Goal: Task Accomplishment & Management: Use online tool/utility

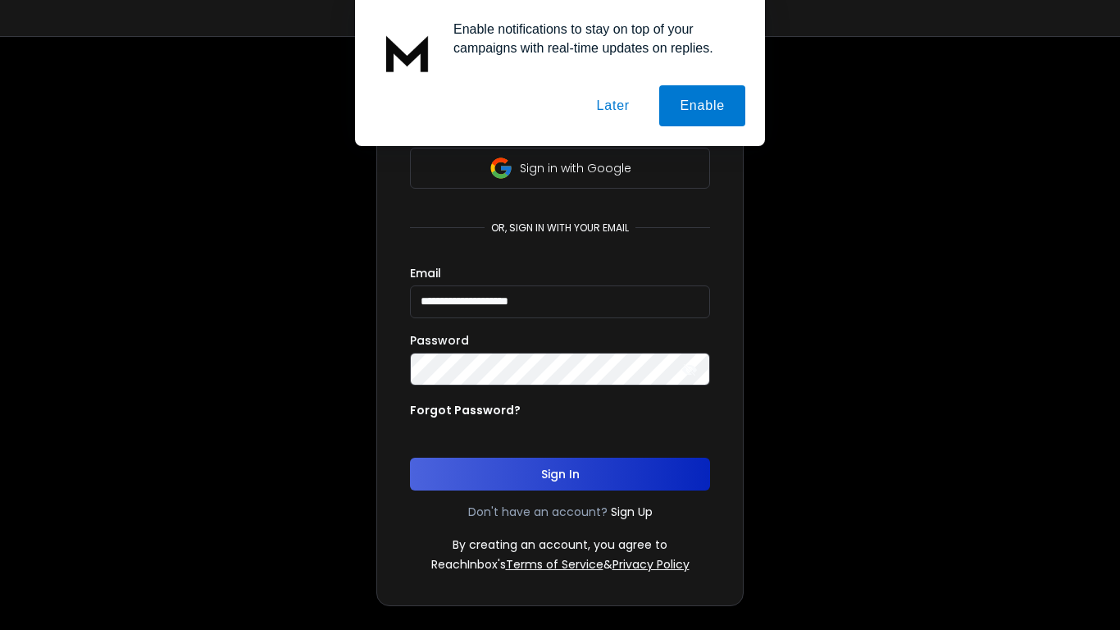
type input "**********"
click at [560, 473] on button "Sign In" at bounding box center [560, 474] width 300 height 33
